Goal: Information Seeking & Learning: Check status

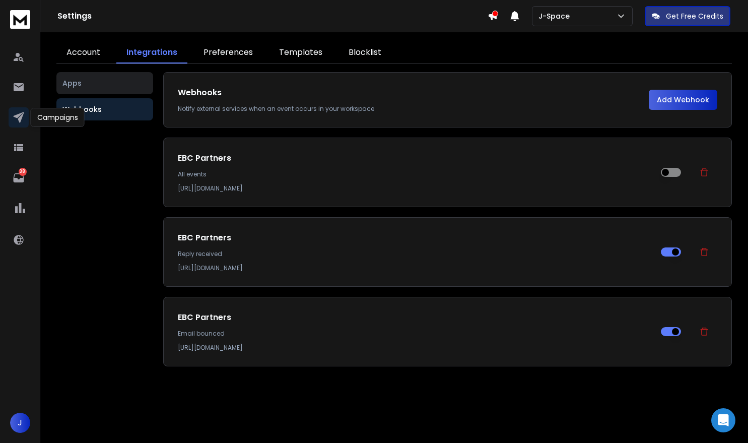
click at [19, 117] on icon at bounding box center [18, 117] width 11 height 11
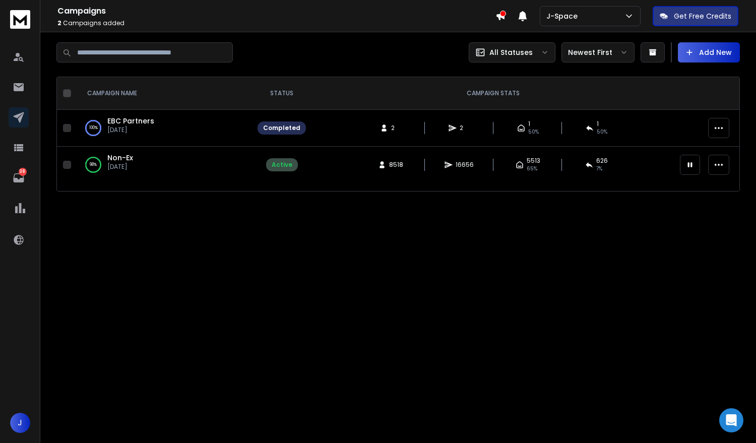
click at [142, 127] on p "[DATE]" at bounding box center [130, 130] width 47 height 8
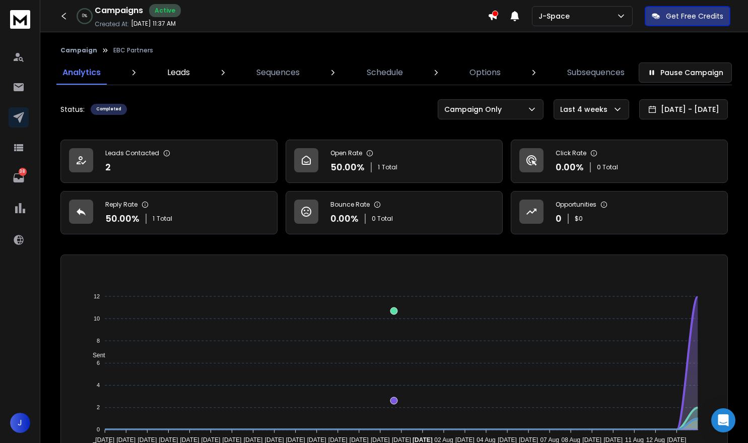
click at [179, 73] on p "Leads" at bounding box center [178, 72] width 23 height 12
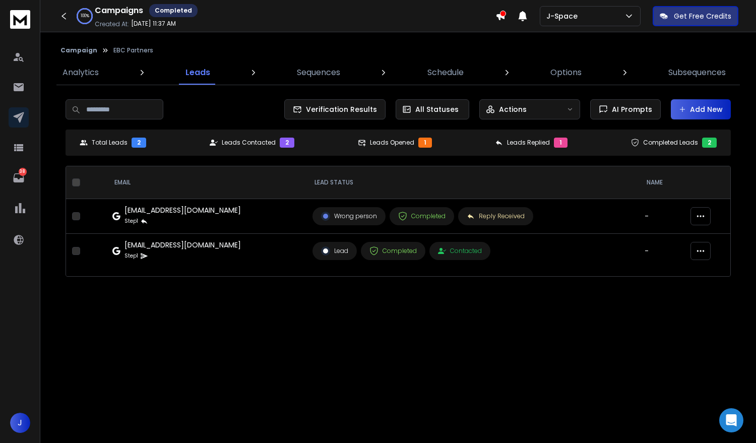
click at [171, 208] on div "[EMAIL_ADDRESS][DOMAIN_NAME]" at bounding box center [182, 210] width 116 height 10
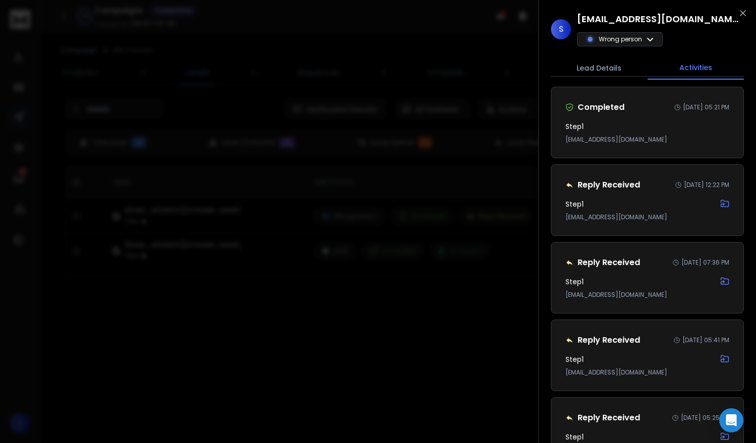
click at [667, 70] on button "Activities" at bounding box center [695, 67] width 97 height 23
click at [740, 13] on icon "button" at bounding box center [742, 13] width 5 height 5
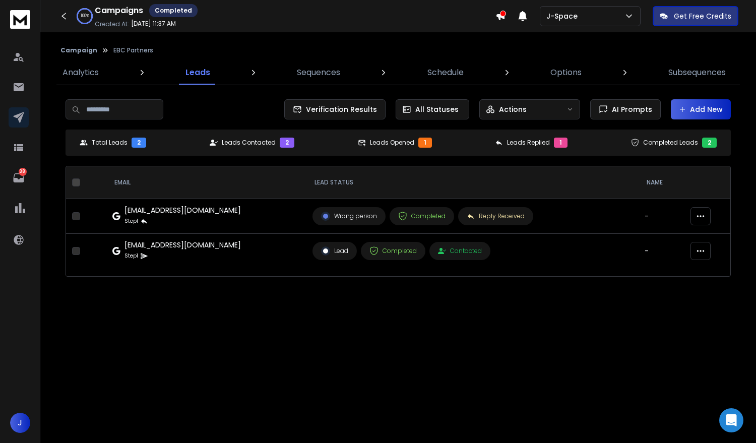
click at [697, 216] on icon "button" at bounding box center [701, 216] width 8 height 2
click at [638, 211] on td "-" at bounding box center [661, 216] width 46 height 35
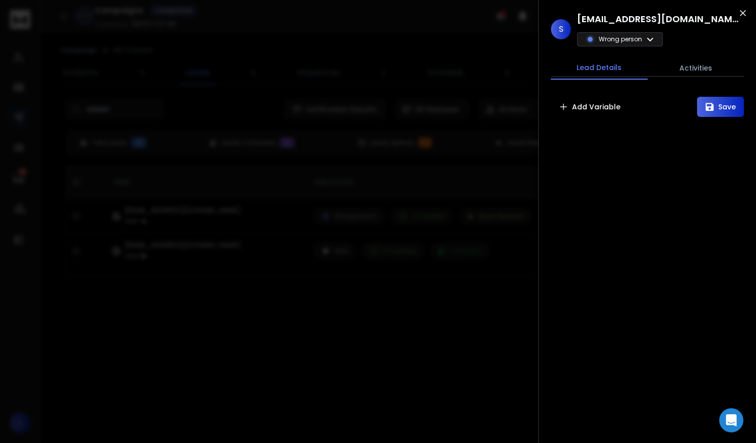
click at [743, 12] on icon "button" at bounding box center [743, 13] width 10 height 10
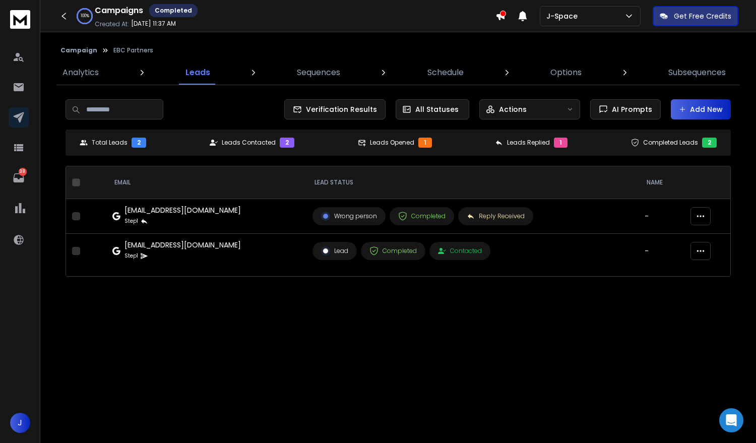
click at [163, 211] on div "[EMAIL_ADDRESS][DOMAIN_NAME]" at bounding box center [182, 210] width 116 height 10
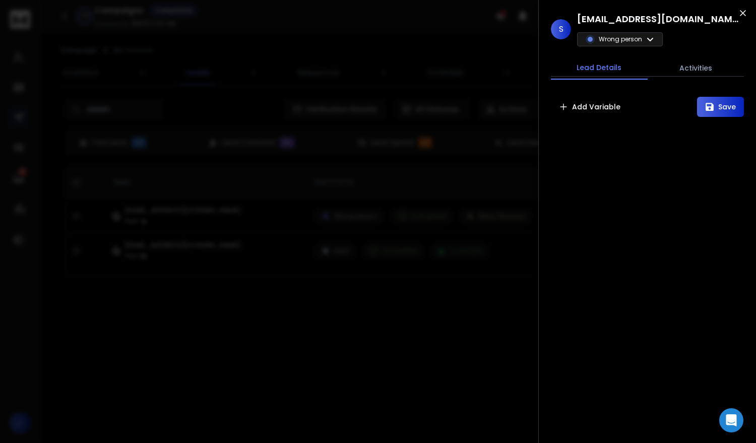
click at [743, 15] on icon "button" at bounding box center [743, 13] width 10 height 10
